Goal: Task Accomplishment & Management: Manage account settings

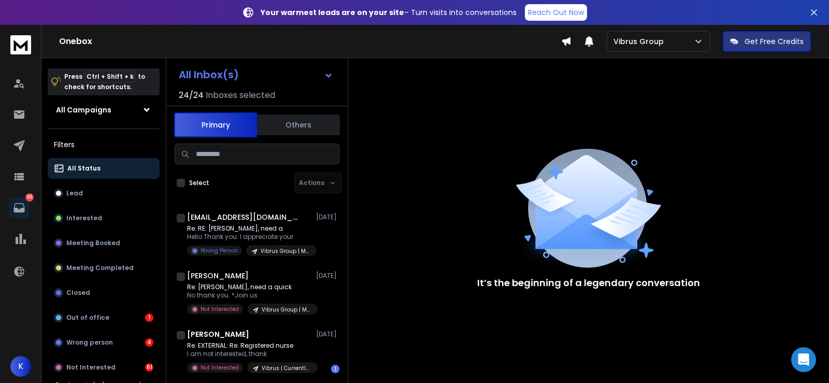
click at [347, 221] on div "All Inbox(s) 24 / 24 Inboxes selected Primary Others Select Actions [EMAIL_ADDR…" at bounding box center [257, 249] width 182 height 383
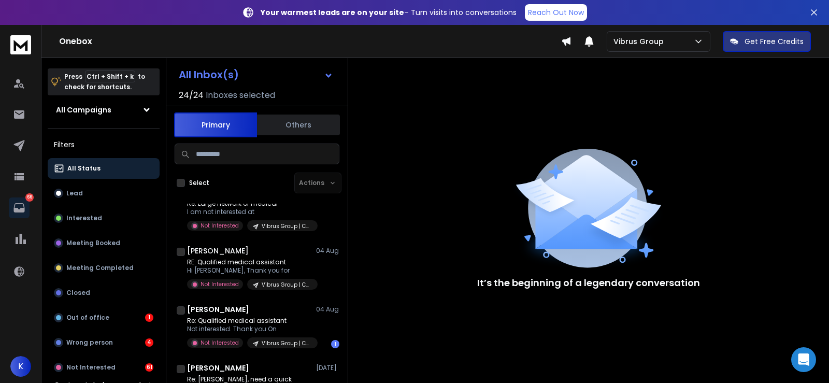
scroll to position [824, 0]
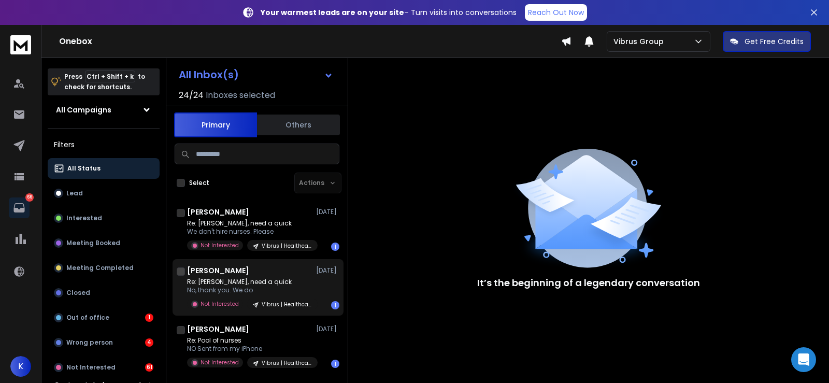
click at [202, 283] on p "Re: [PERSON_NAME], need a quick" at bounding box center [249, 282] width 124 height 8
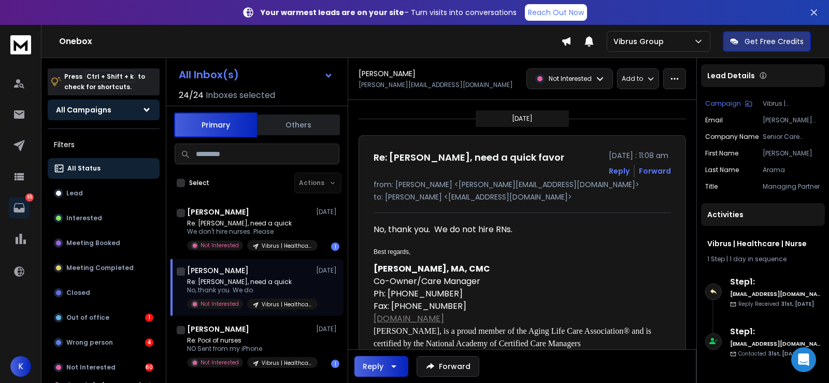
click at [143, 106] on icon at bounding box center [146, 109] width 9 height 9
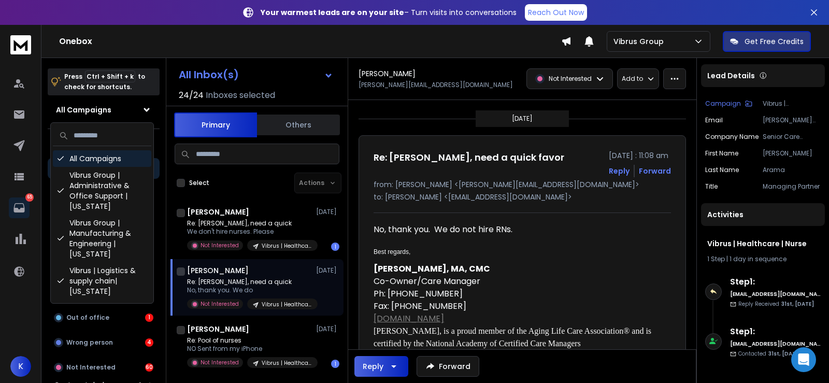
click at [56, 156] on div "All Campaigns" at bounding box center [102, 158] width 98 height 17
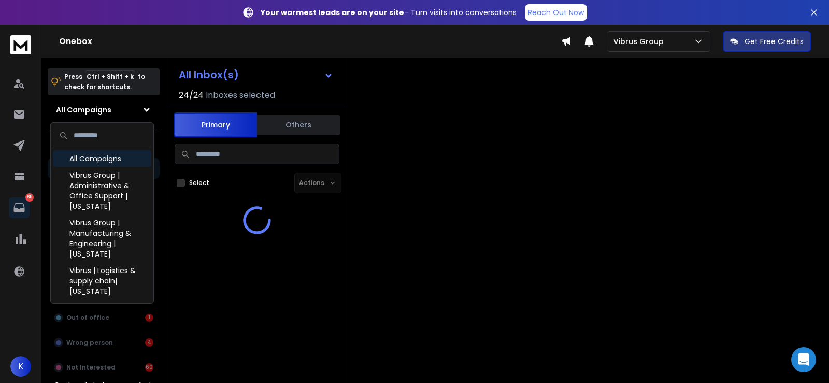
scroll to position [0, 0]
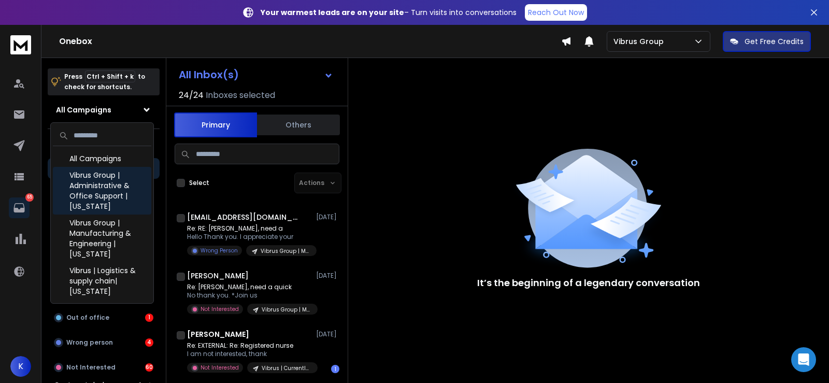
click at [94, 187] on div "Vibrus Group | Administrative & Office Support | [US_STATE]" at bounding box center [102, 191] width 98 height 48
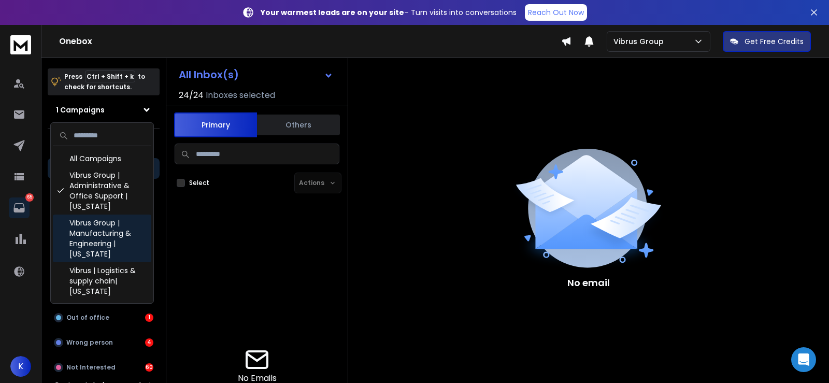
click at [92, 234] on div "Vibrus Group | Manufacturing & Engineering | [US_STATE]" at bounding box center [102, 238] width 98 height 48
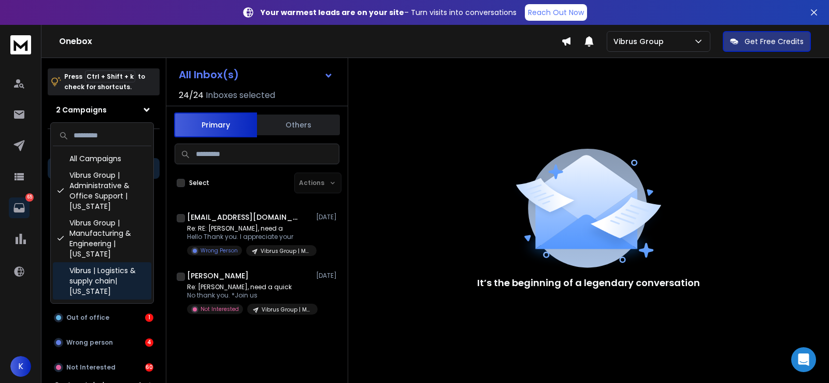
click at [97, 280] on div "Vibrus | Logistics & supply chain| [US_STATE]" at bounding box center [102, 280] width 98 height 37
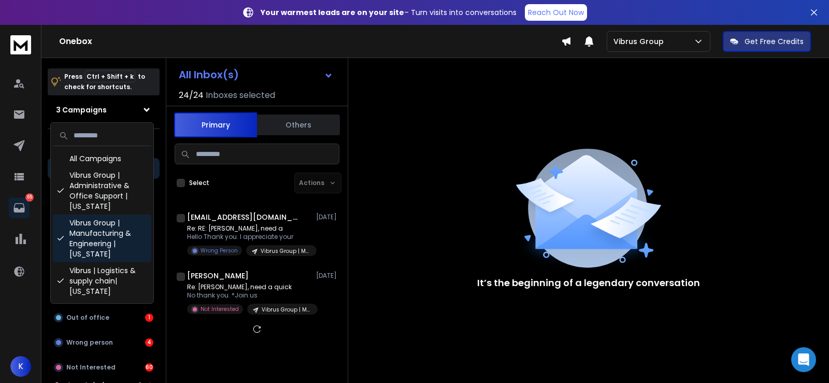
click at [61, 233] on div "Vibrus Group | Manufacturing & Engineering | [US_STATE]" at bounding box center [102, 238] width 98 height 48
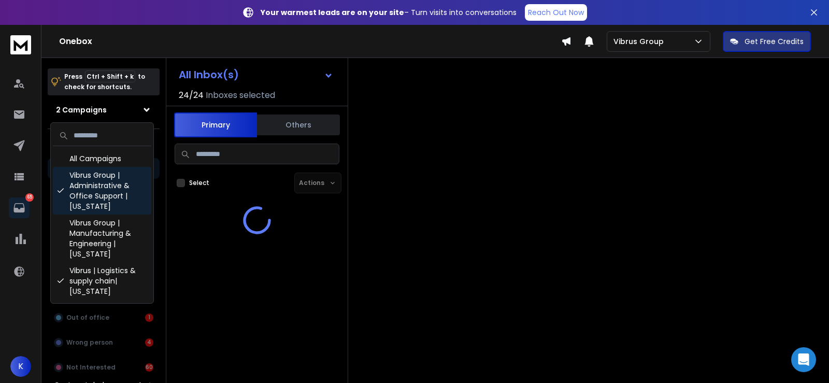
drag, startPoint x: 67, startPoint y: 194, endPoint x: 96, endPoint y: 181, distance: 32.4
click at [69, 193] on div "Vibrus Group | Administrative & Office Support | [US_STATE]" at bounding box center [102, 191] width 98 height 48
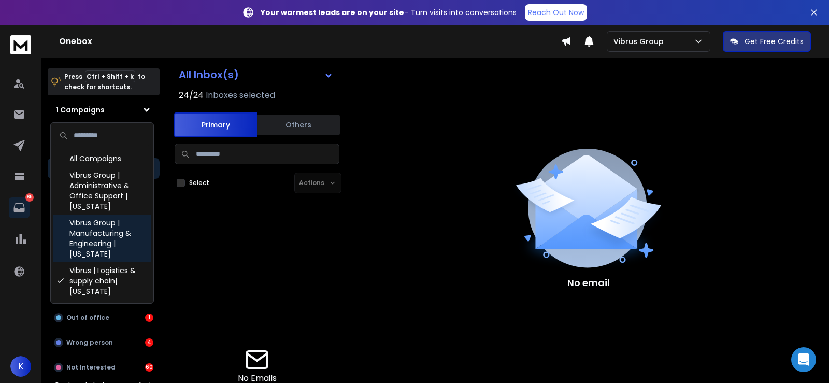
drag, startPoint x: 151, startPoint y: 192, endPoint x: 158, endPoint y: 233, distance: 41.5
click at [141, 242] on div "All Campaigns Vibrus Group | Administrative & Office Support | [US_STATE] Vibru…" at bounding box center [102, 212] width 104 height 181
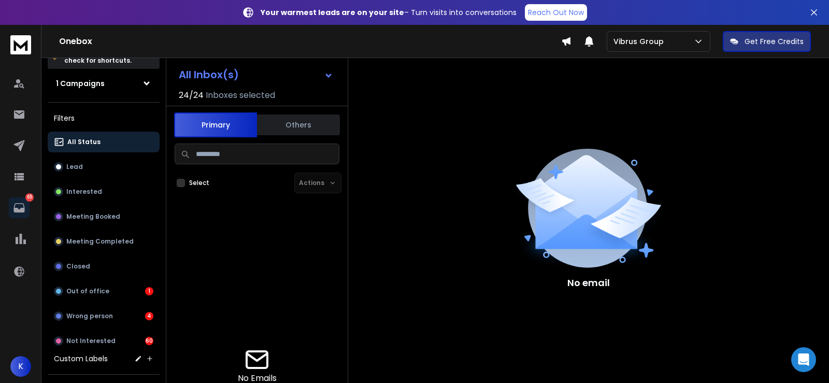
scroll to position [89, 0]
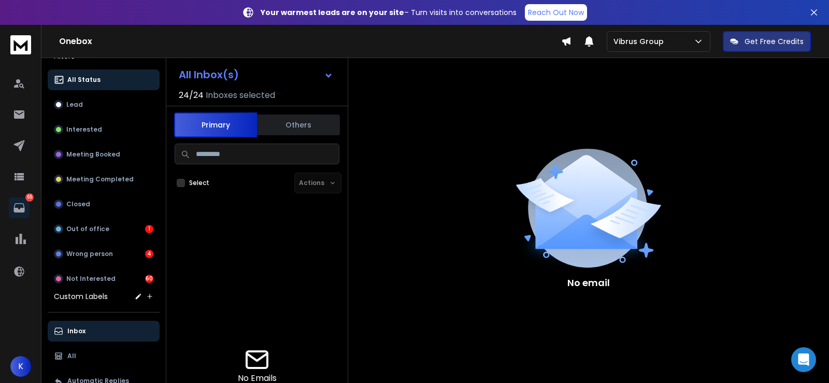
click at [449, 158] on div "No email" at bounding box center [588, 220] width 481 height 325
click at [20, 367] on span "K" at bounding box center [20, 366] width 21 height 21
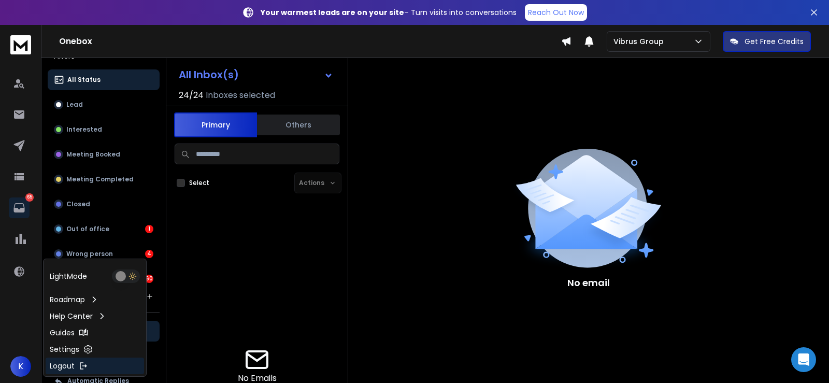
click at [57, 361] on p "Logout" at bounding box center [62, 365] width 25 height 10
